Goal: Information Seeking & Learning: Learn about a topic

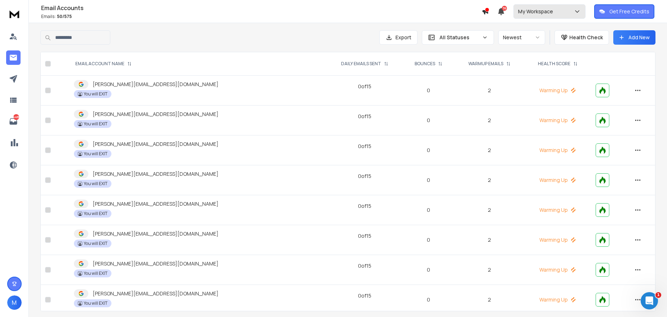
click at [564, 10] on div "My Workspace" at bounding box center [549, 11] width 63 height 7
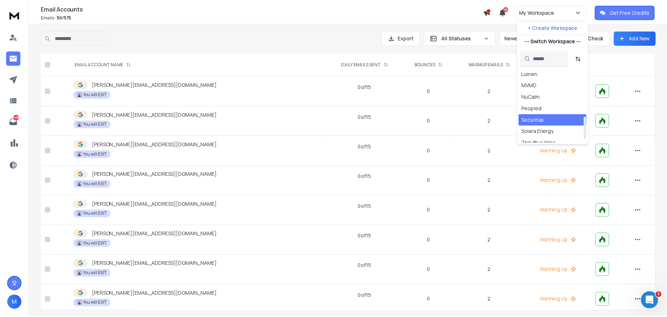
scroll to position [151, 0]
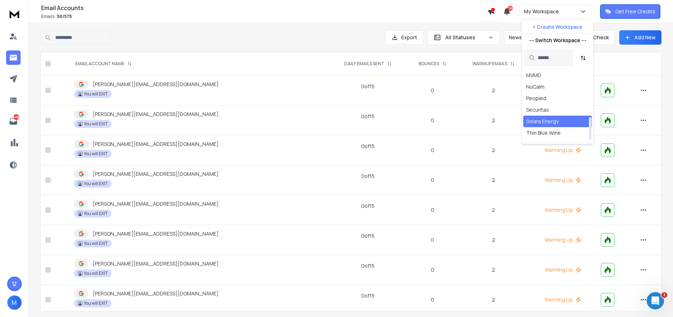
click at [555, 121] on div "Solara Energy" at bounding box center [542, 121] width 32 height 7
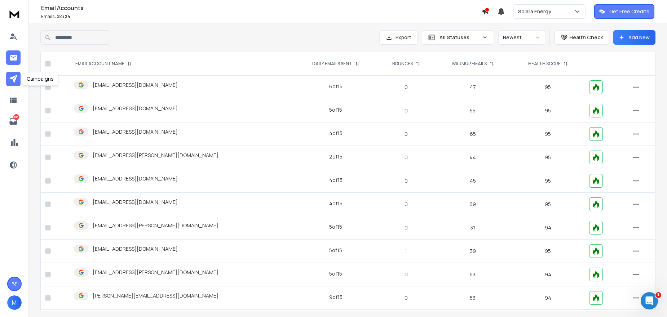
click at [15, 82] on icon at bounding box center [13, 79] width 9 height 9
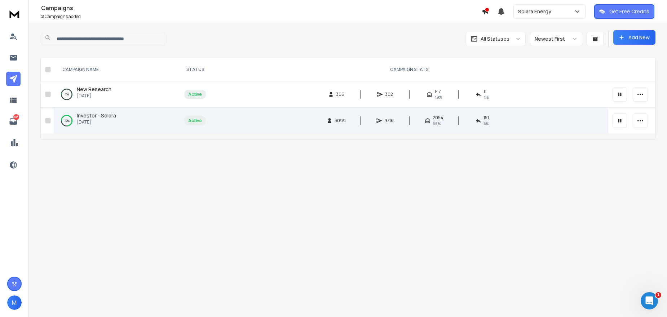
click at [133, 114] on div "72 % Investor - Solara [DATE]" at bounding box center [117, 120] width 112 height 17
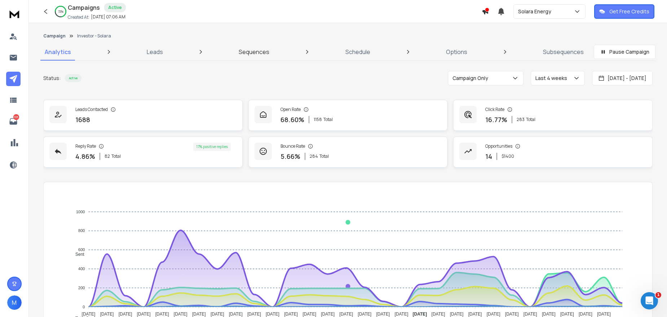
click at [264, 52] on p "Sequences" at bounding box center [254, 52] width 31 height 9
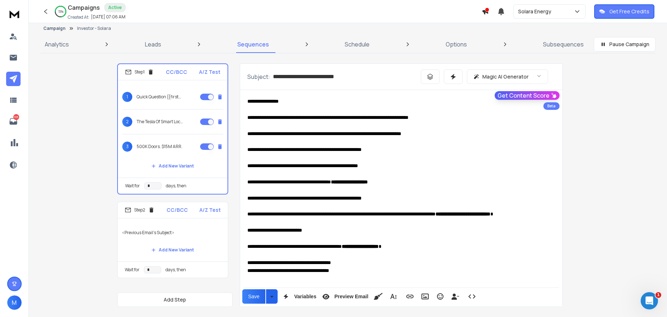
click at [163, 120] on p "The Tesla Of Smart Locks $15M ARR" at bounding box center [160, 122] width 46 height 6
click at [163, 148] on p "500K Doors. $15M ARR." at bounding box center [160, 147] width 46 height 6
click at [162, 119] on p "The Tesla Of Smart Locks $15M ARR" at bounding box center [160, 122] width 46 height 6
click at [484, 122] on div at bounding box center [401, 126] width 308 height 8
click at [241, 116] on div "**********" at bounding box center [401, 185] width 323 height 190
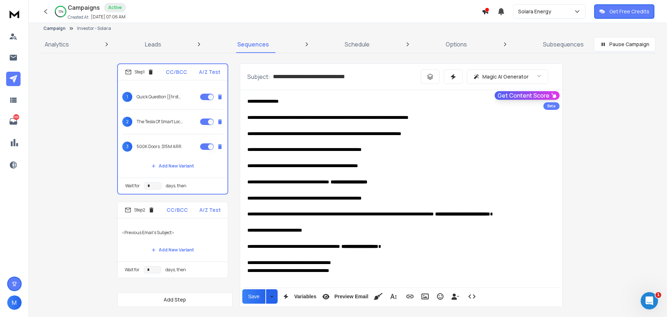
click at [476, 111] on div at bounding box center [401, 109] width 308 height 8
click at [464, 117] on div "**********" at bounding box center [401, 118] width 308 height 8
click at [328, 103] on div "**********" at bounding box center [401, 101] width 308 height 8
click at [240, 96] on div "**********" at bounding box center [401, 185] width 323 height 244
click at [217, 125] on icon at bounding box center [220, 122] width 6 height 6
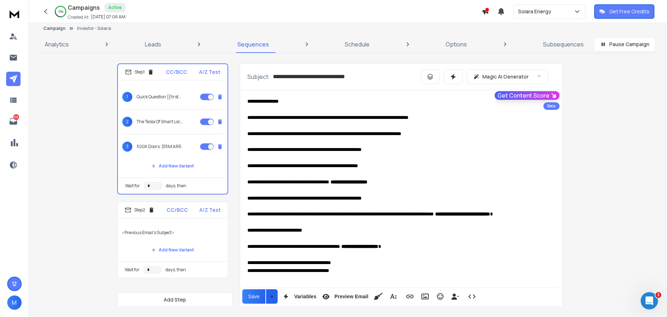
type input "**********"
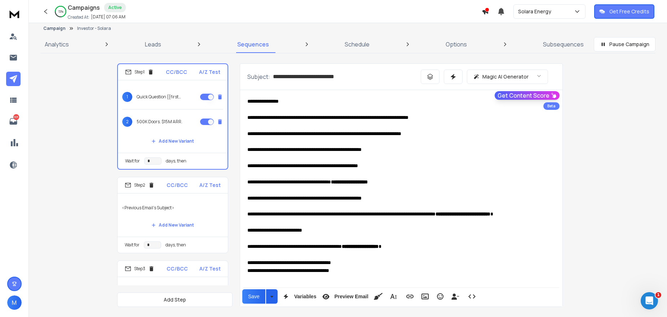
click at [220, 124] on icon at bounding box center [220, 122] width 6 height 6
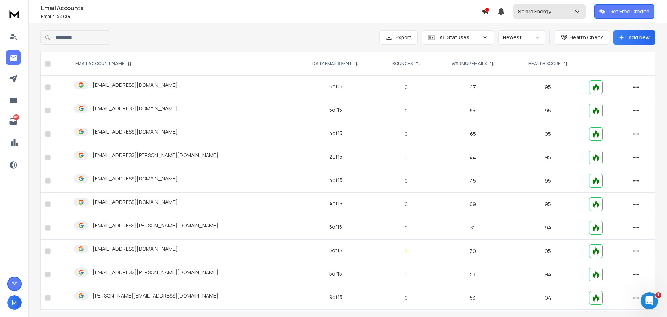
click at [544, 12] on p "Solara Energy" at bounding box center [536, 11] width 36 height 7
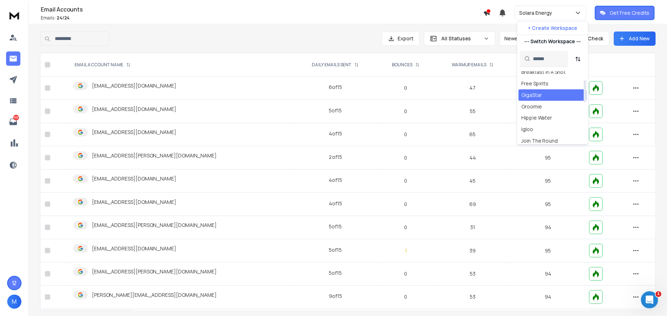
scroll to position [29, 0]
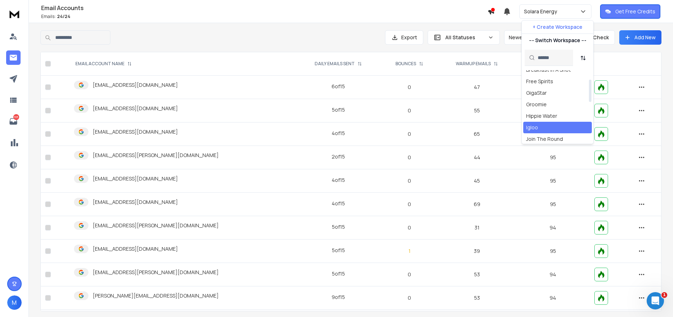
click at [532, 126] on div "Igloo" at bounding box center [532, 127] width 12 height 7
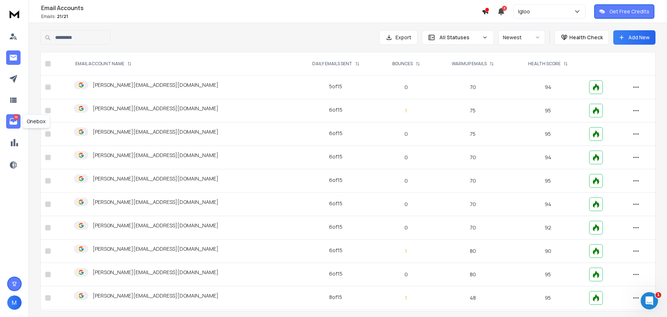
click at [17, 121] on icon at bounding box center [13, 121] width 9 height 9
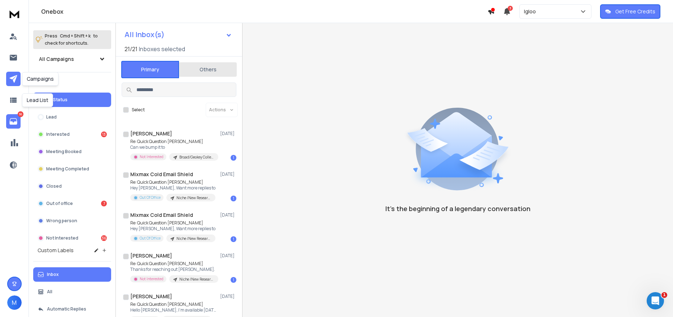
click at [13, 82] on icon at bounding box center [13, 79] width 9 height 9
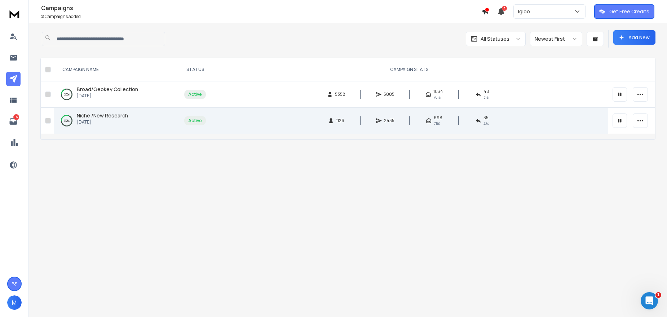
click at [124, 119] on span "Niche /New Research" at bounding box center [102, 115] width 51 height 7
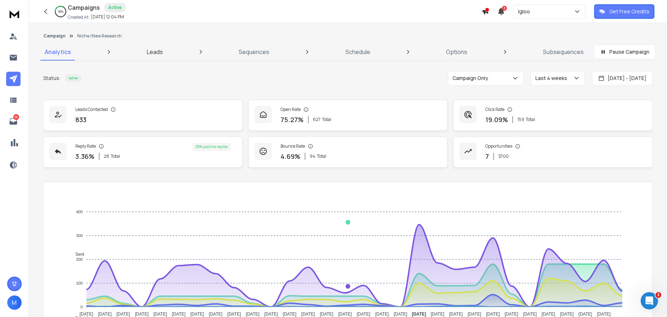
click at [158, 50] on p "Leads" at bounding box center [155, 52] width 16 height 9
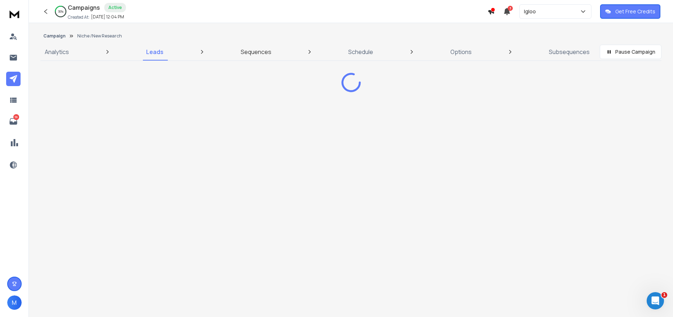
click at [271, 54] on p "Sequences" at bounding box center [256, 52] width 31 height 9
